Goal: Task Accomplishment & Management: Manage account settings

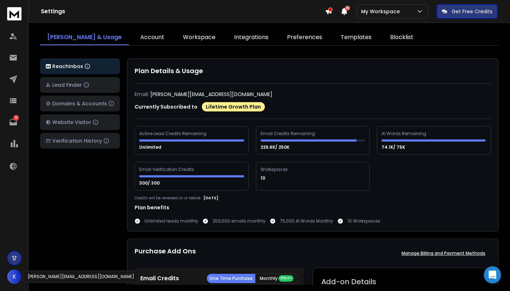
click at [18, 272] on span "K" at bounding box center [14, 276] width 14 height 14
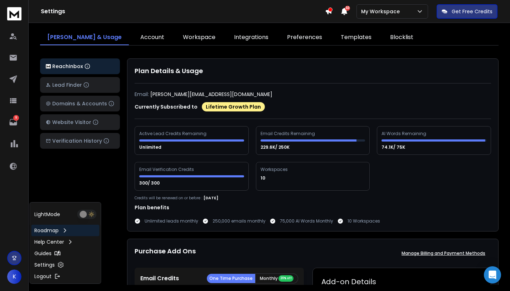
click at [92, 214] on icon at bounding box center [91, 214] width 5 height 5
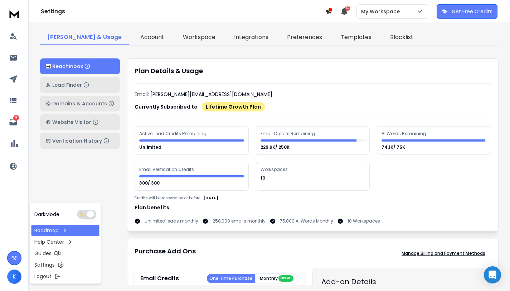
click at [58, 175] on div "ReachInbox Lead Finder Domains & Accounts Website Visitor Verification History …" at bounding box center [269, 168] width 459 height 234
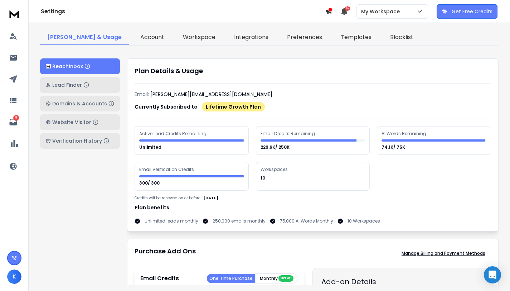
click at [17, 11] on img at bounding box center [14, 13] width 14 height 13
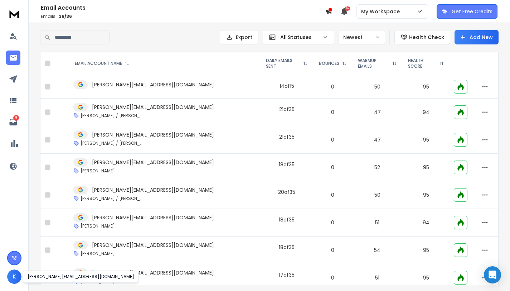
click at [20, 277] on span "K" at bounding box center [14, 276] width 14 height 14
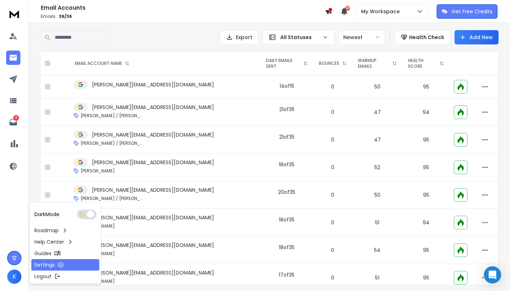
click at [44, 265] on p "Settings" at bounding box center [44, 264] width 20 height 7
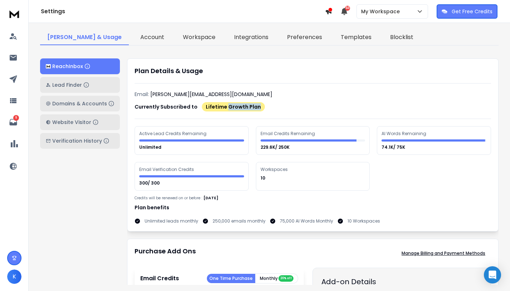
drag, startPoint x: 253, startPoint y: 106, endPoint x: 223, endPoint y: 107, distance: 30.1
click at [223, 107] on div "Lifetime Growth Plan" at bounding box center [233, 106] width 63 height 9
copy div "Growth Plan"
click at [336, 104] on div "Currently Subscribed to Lifetime Growth Plan" at bounding box center [311, 106] width 352 height 9
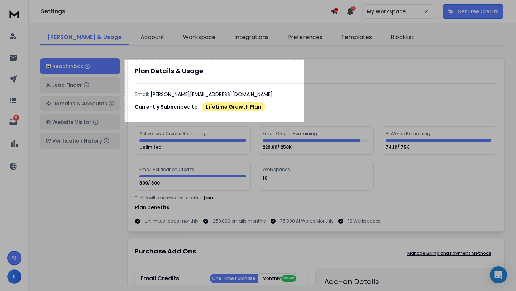
drag, startPoint x: 146, startPoint y: 62, endPoint x: 303, endPoint y: 121, distance: 167.9
click at [303, 122] on div "499 X 173" at bounding box center [258, 149] width 516 height 298
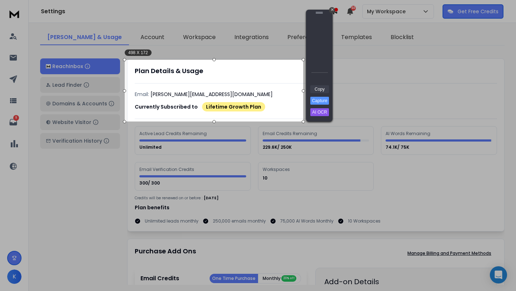
click at [318, 90] on link "Copy" at bounding box center [319, 89] width 19 height 8
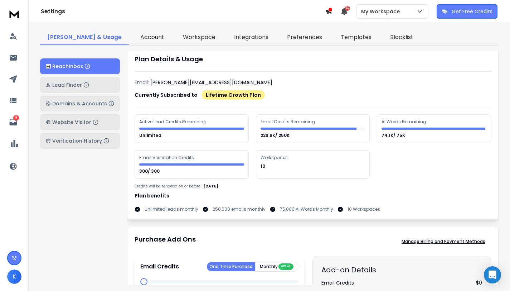
scroll to position [89, 0]
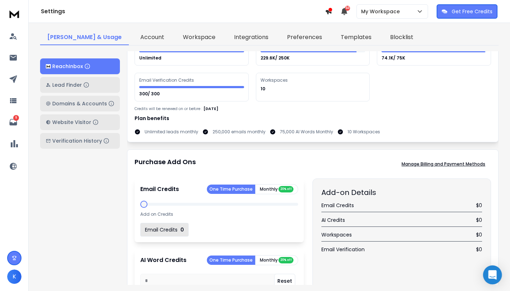
click at [496, 275] on icon "Open Intercom Messenger" at bounding box center [493, 274] width 8 height 9
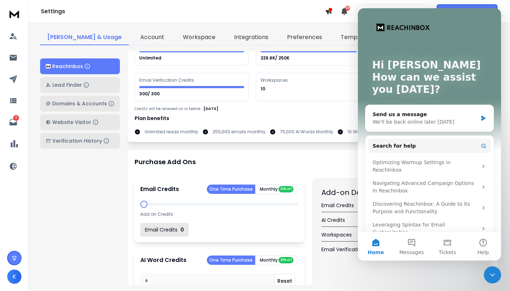
scroll to position [0, 0]
click at [406, 114] on div "Send us a message" at bounding box center [425, 115] width 105 height 8
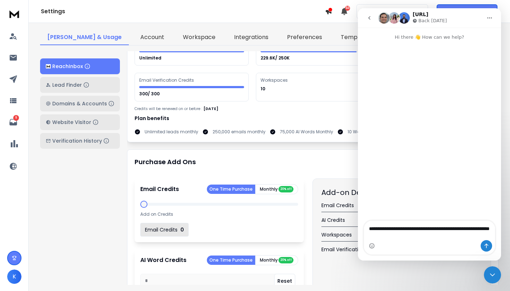
type textarea "**********"
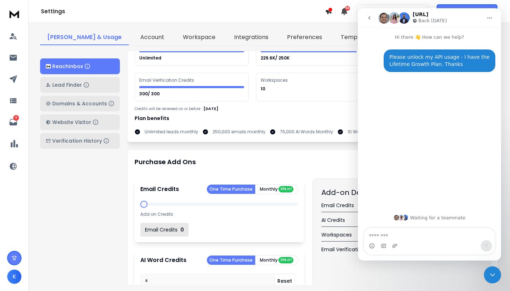
click at [494, 270] on icon "Close Intercom Messenger" at bounding box center [493, 274] width 9 height 9
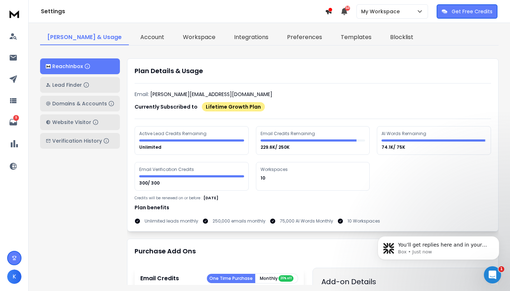
click at [227, 39] on link "Integrations" at bounding box center [251, 37] width 49 height 15
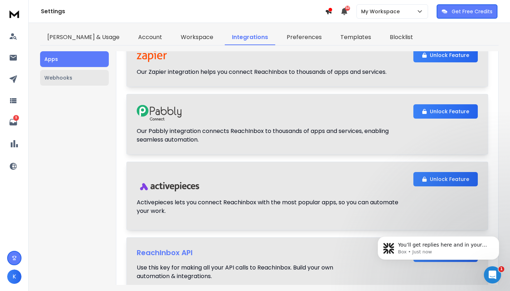
scroll to position [145, 0]
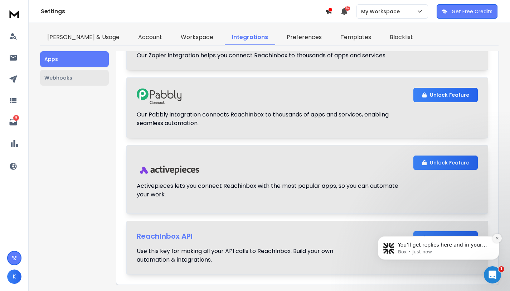
click at [497, 239] on icon "Dismiss notification" at bounding box center [497, 238] width 3 height 3
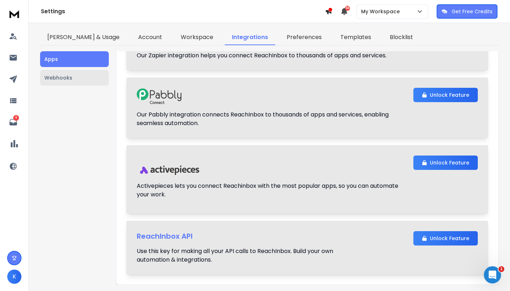
click at [454, 243] on button "Unlock Feature" at bounding box center [446, 238] width 64 height 14
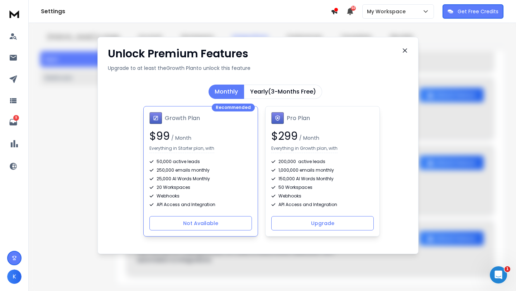
click at [404, 48] on icon at bounding box center [404, 50] width 6 height 6
